Goal: Navigation & Orientation: Understand site structure

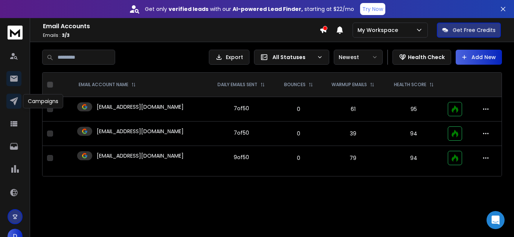
click at [16, 102] on icon at bounding box center [14, 101] width 8 height 8
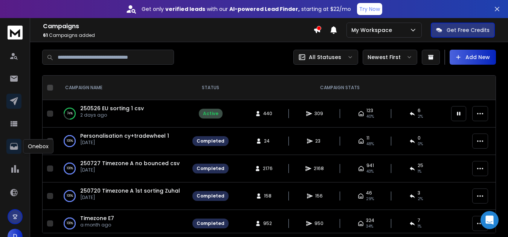
click at [17, 147] on icon at bounding box center [14, 146] width 8 height 7
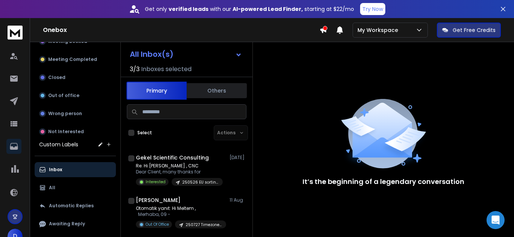
scroll to position [151, 0]
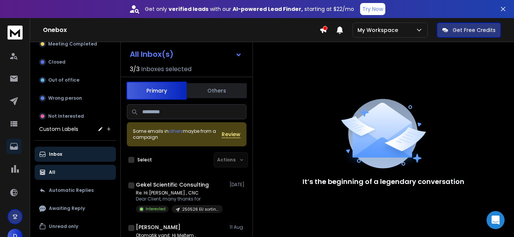
click at [52, 171] on p "All" at bounding box center [52, 172] width 6 height 6
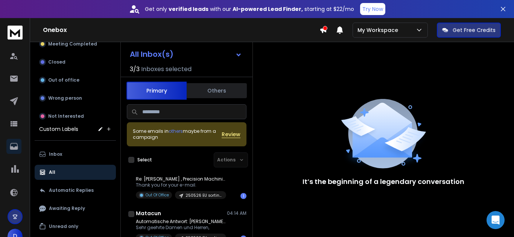
scroll to position [38, 0]
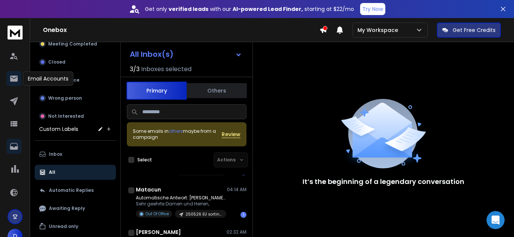
click at [17, 81] on icon at bounding box center [14, 79] width 8 height 6
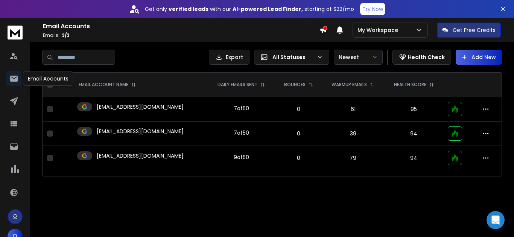
click at [503, 10] on icon at bounding box center [503, 9] width 7 height 7
